Goal: Task Accomplishment & Management: Manage account settings

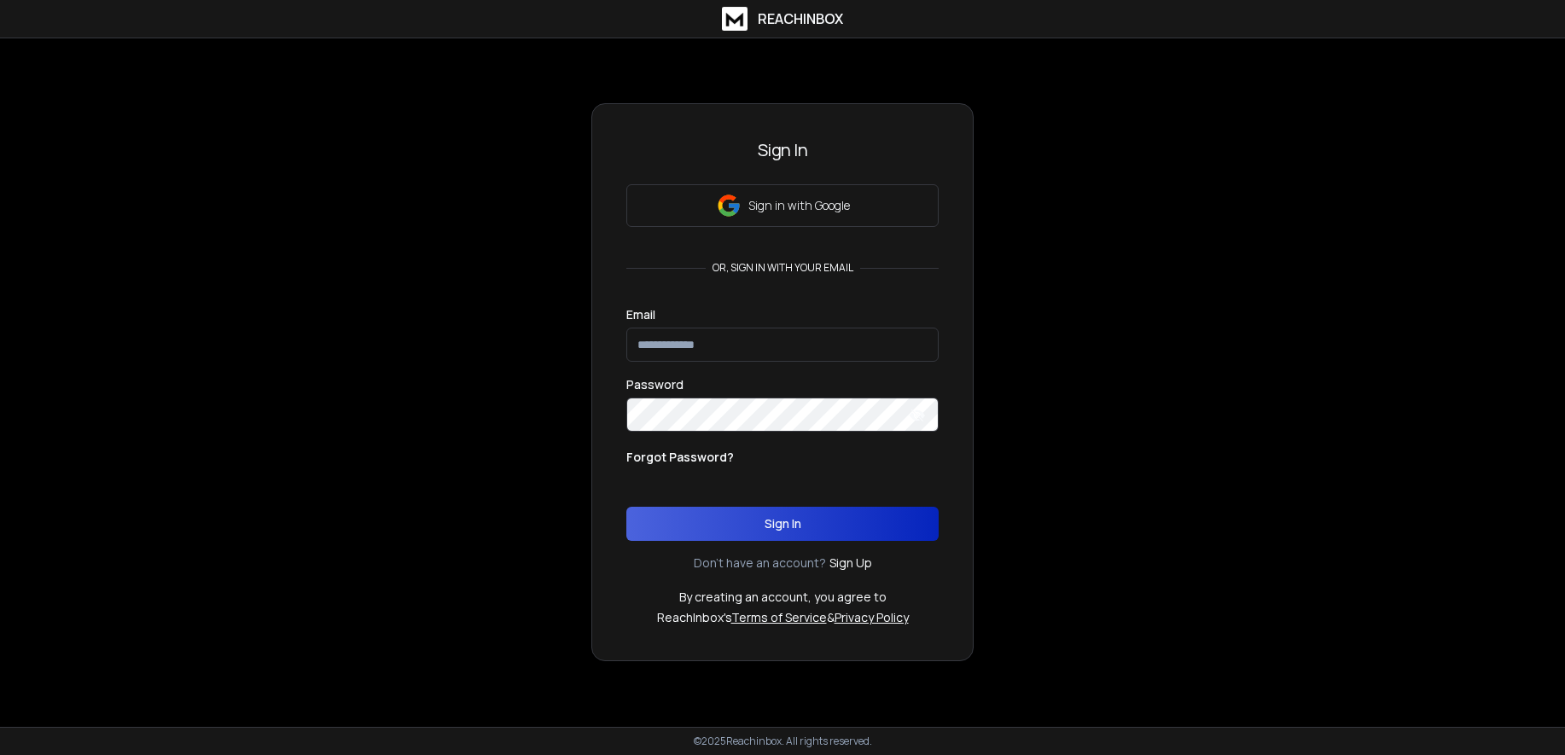
click at [841, 331] on input "email" at bounding box center [782, 345] width 312 height 34
type input "**********"
click at [829, 515] on button "Sign In" at bounding box center [782, 524] width 312 height 34
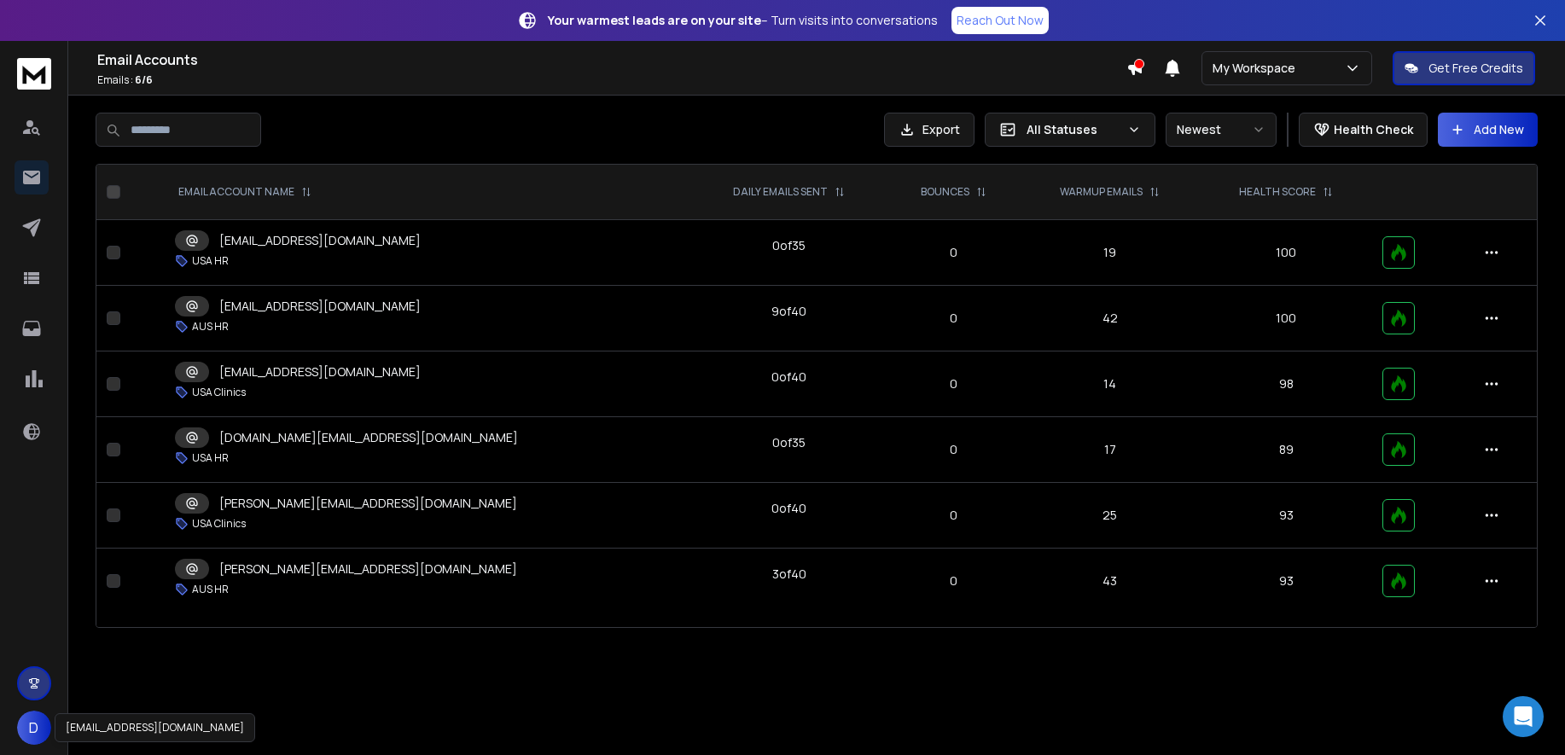
click at [28, 726] on span "D" at bounding box center [34, 728] width 34 height 34
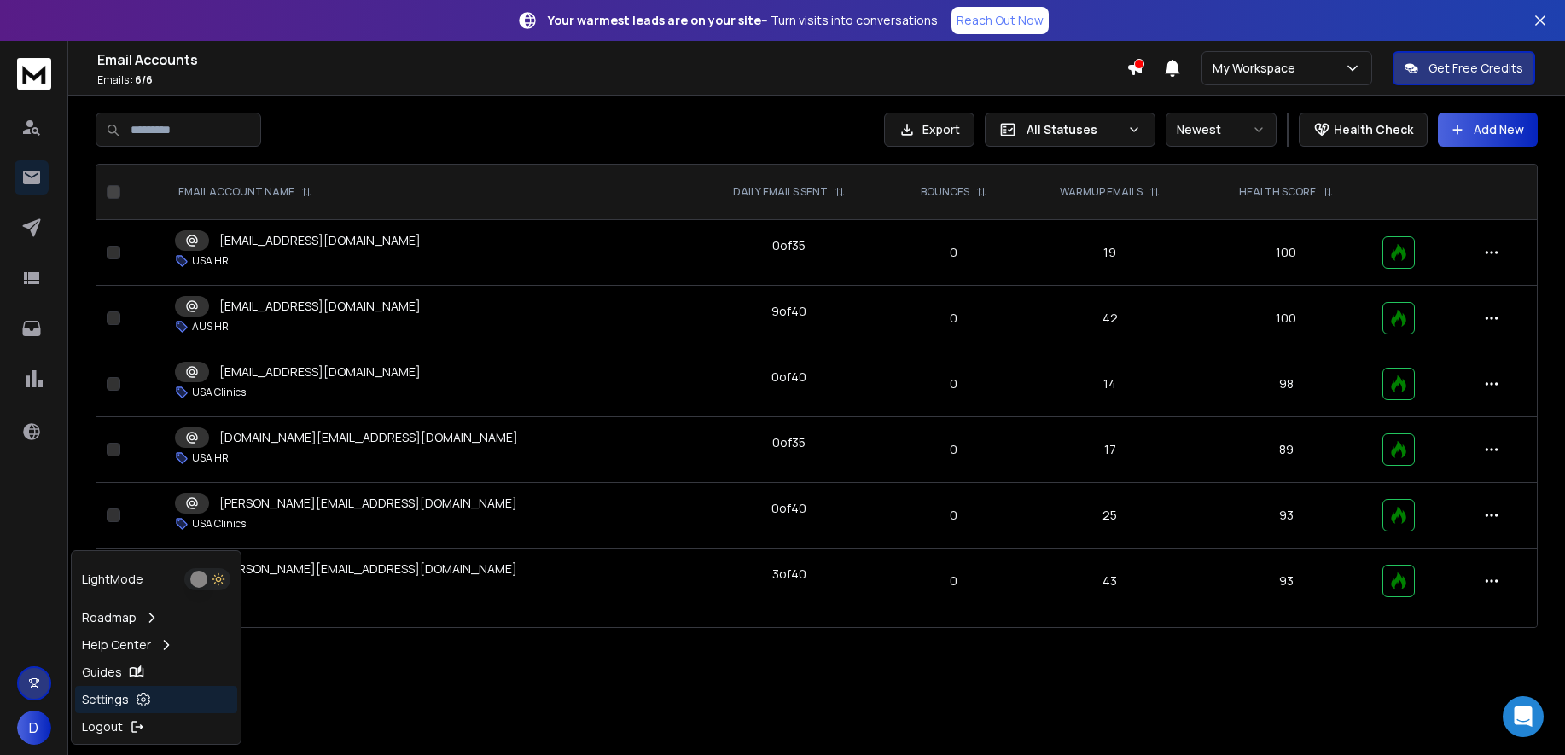
click at [105, 697] on p "Settings" at bounding box center [105, 699] width 47 height 17
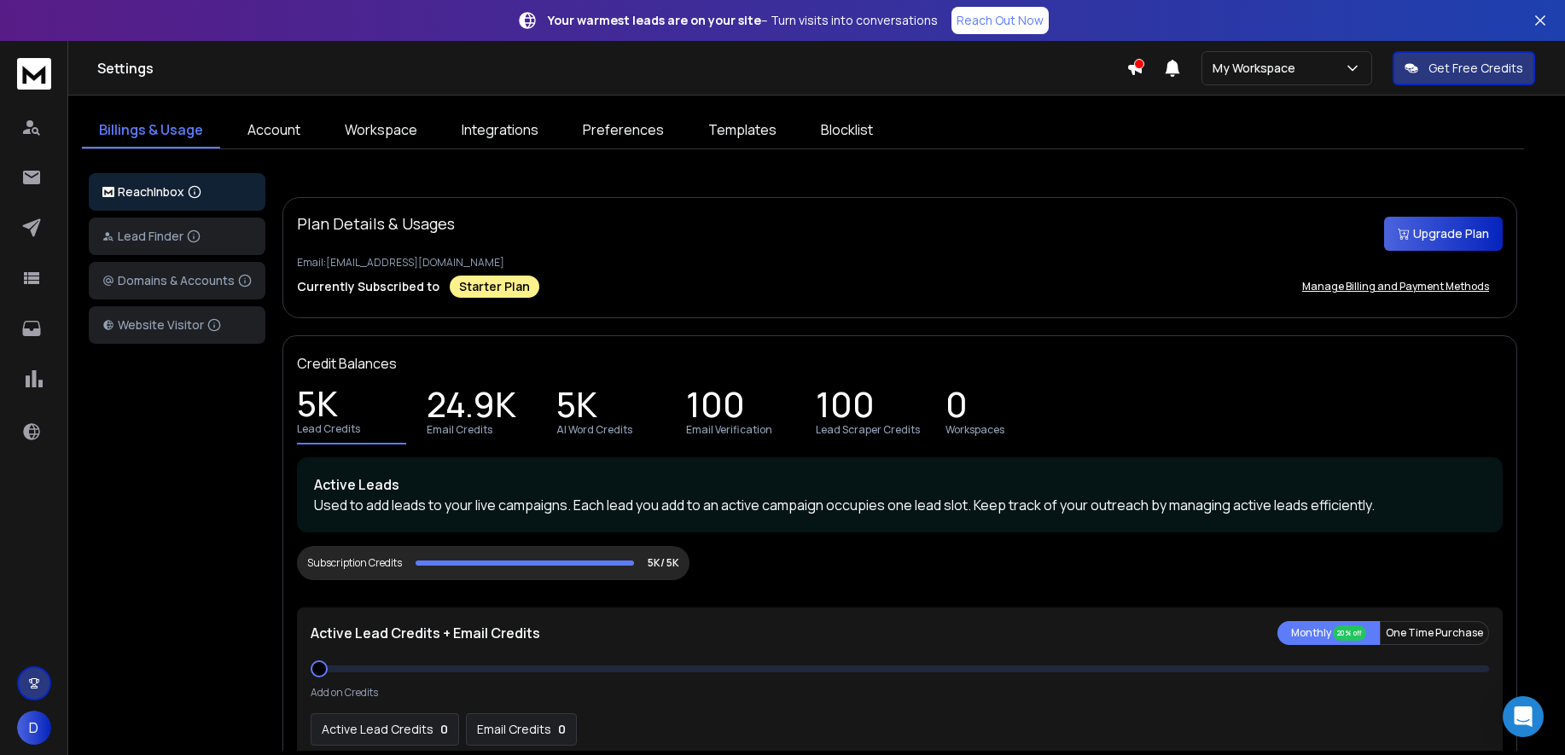
click at [395, 126] on link "Workspace" at bounding box center [381, 131] width 107 height 36
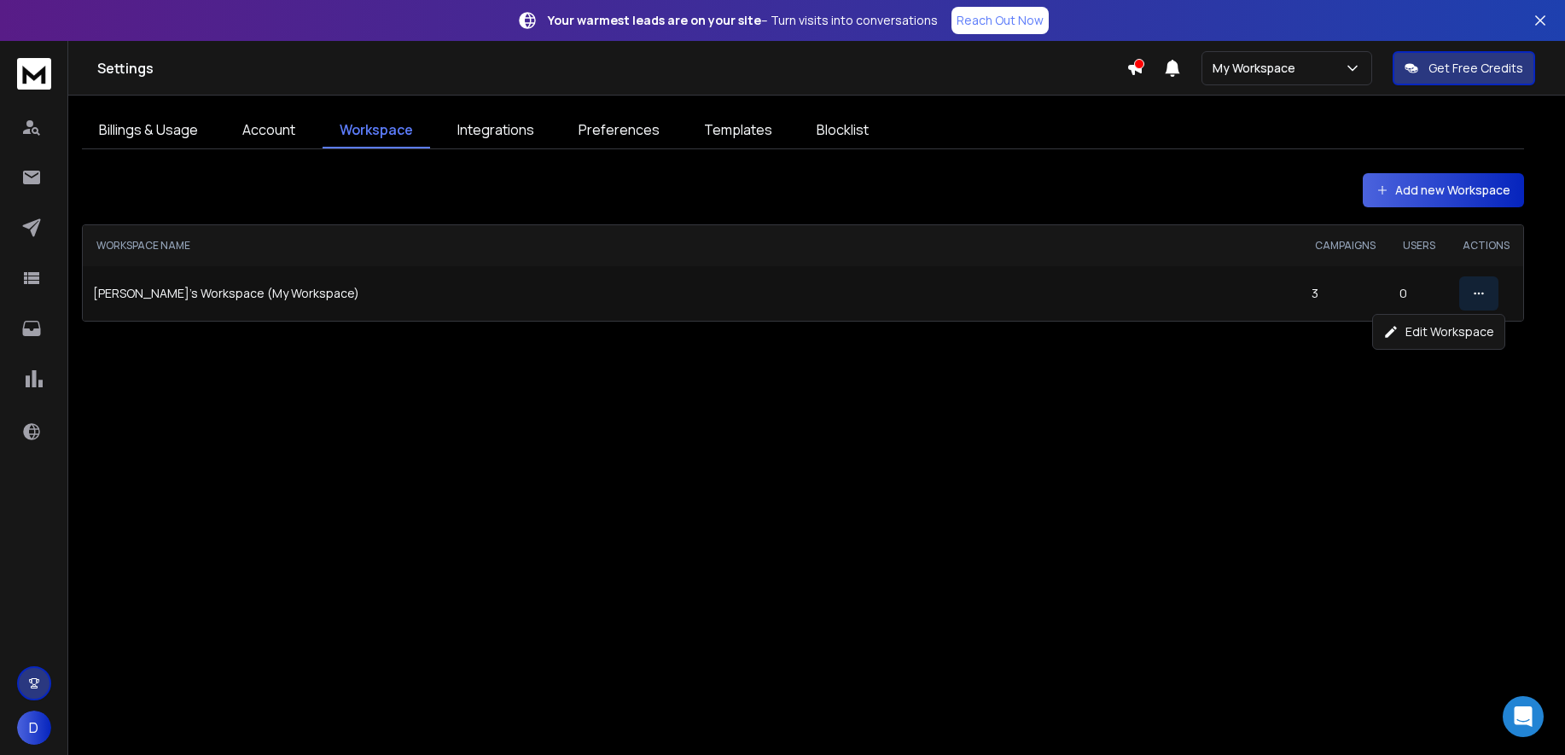
click at [1489, 288] on button "button" at bounding box center [1478, 293] width 39 height 34
click at [1405, 294] on td "0" at bounding box center [1419, 293] width 60 height 55
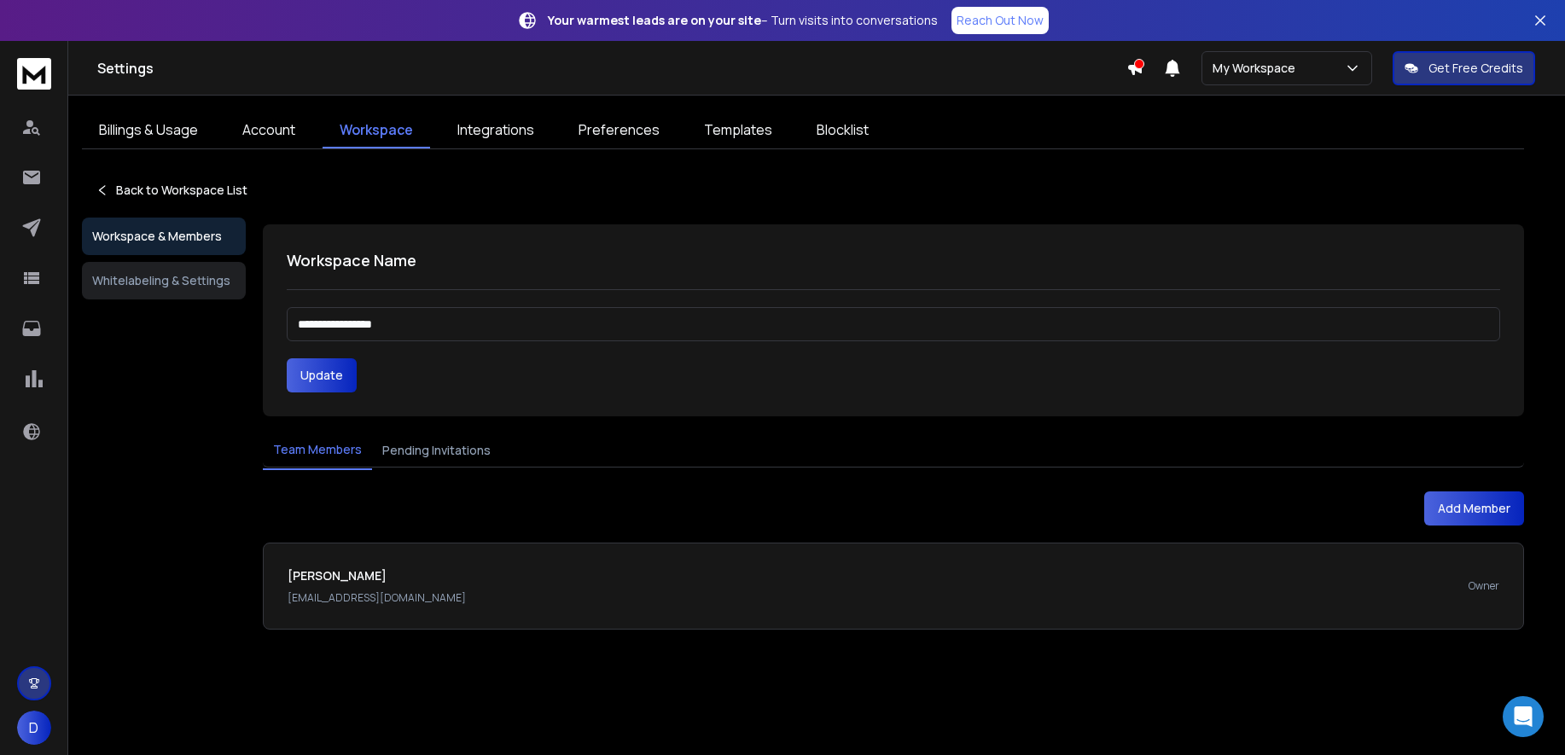
click at [1460, 503] on button "Add Member" at bounding box center [1474, 509] width 100 height 34
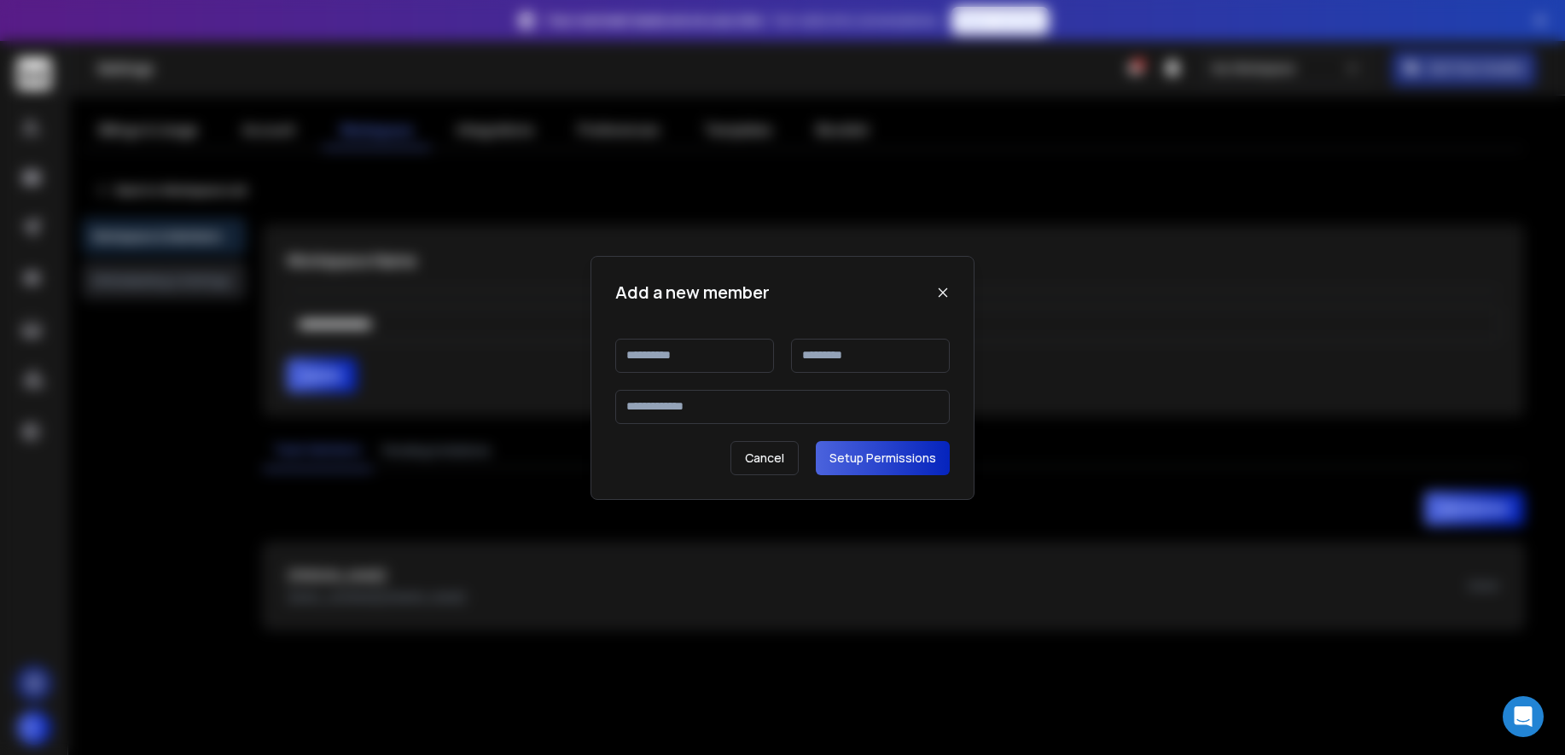
click at [946, 295] on icon at bounding box center [943, 292] width 9 height 9
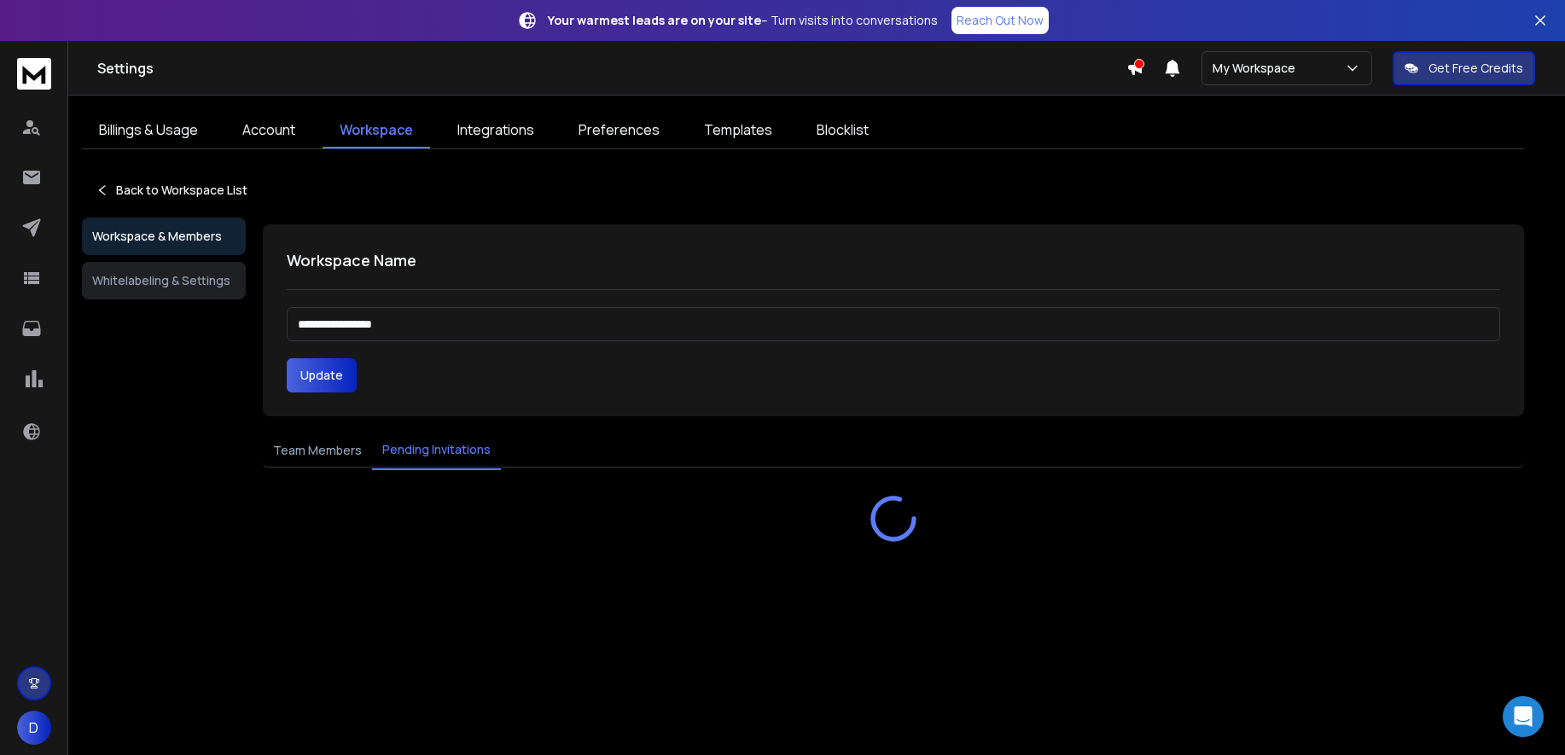
click at [441, 452] on button "Pending Invitations" at bounding box center [436, 450] width 129 height 39
click at [321, 460] on button "Team Members" at bounding box center [317, 451] width 109 height 38
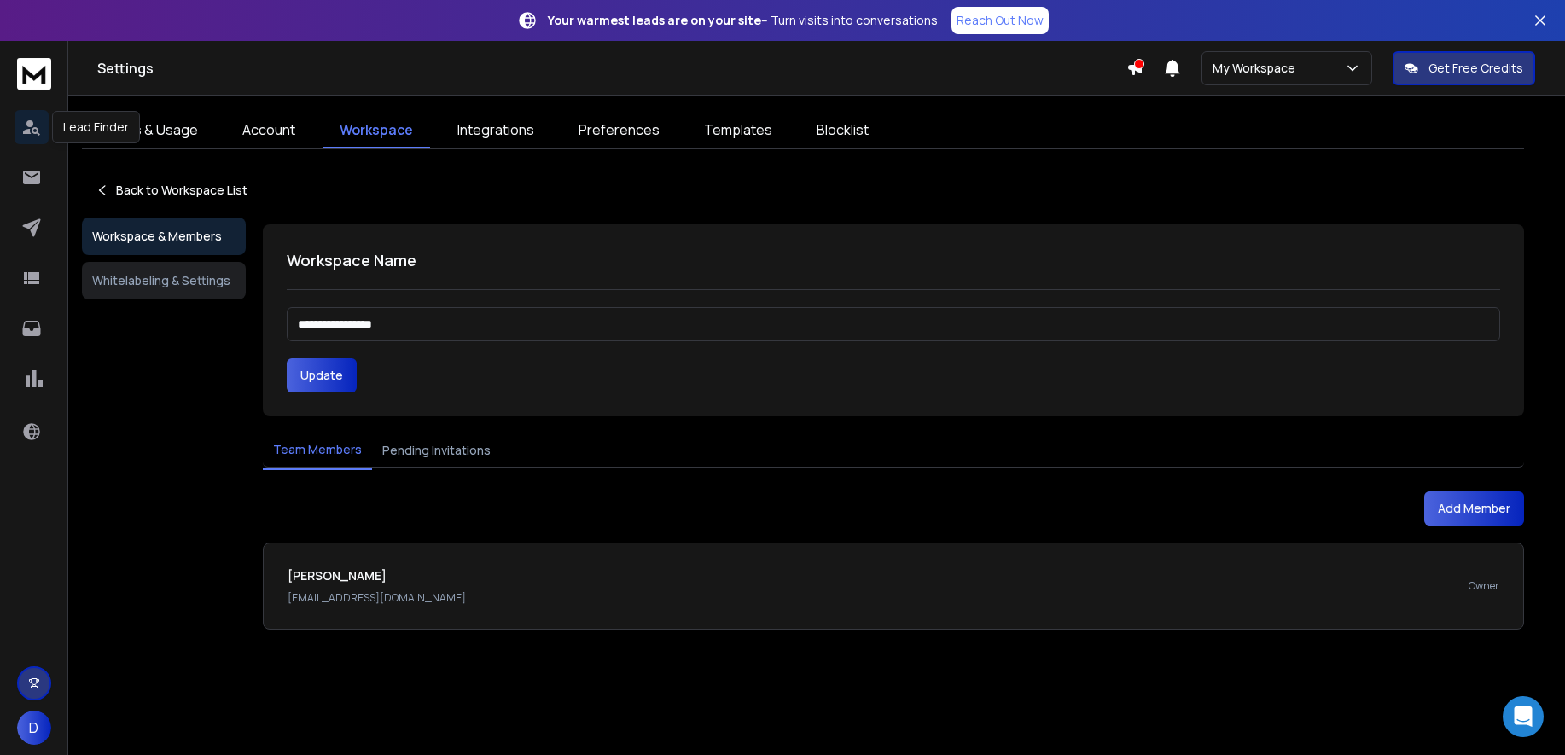
click at [22, 137] on icon at bounding box center [31, 127] width 20 height 20
